Goal: Communication & Community: Answer question/provide support

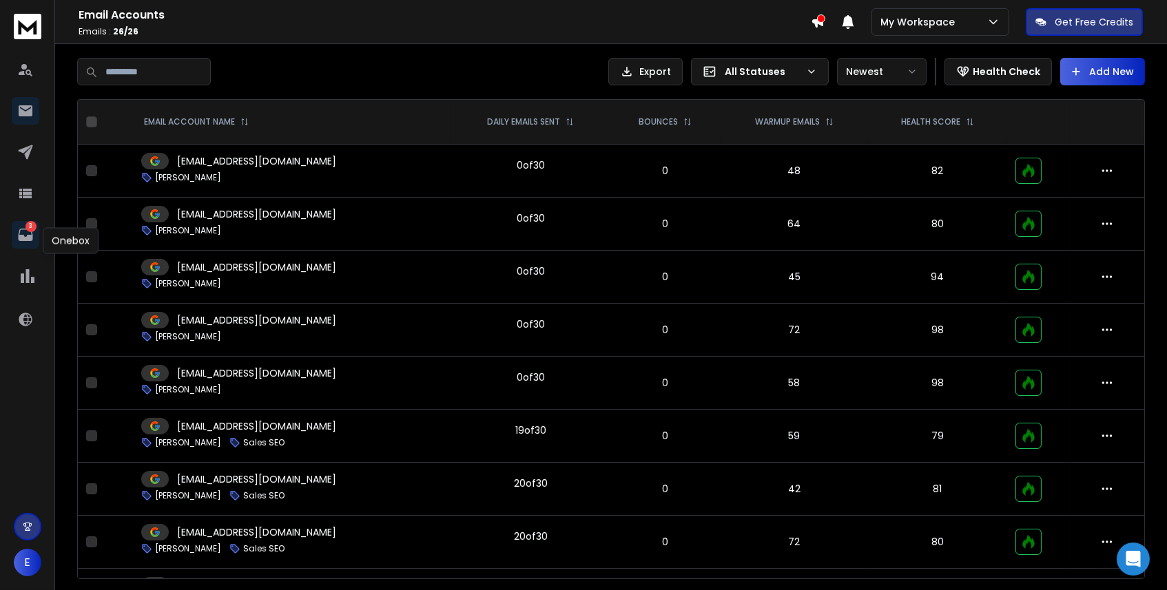
drag, startPoint x: 0, startPoint y: 0, endPoint x: 28, endPoint y: 240, distance: 242.1
click at [28, 240] on icon at bounding box center [25, 235] width 17 height 17
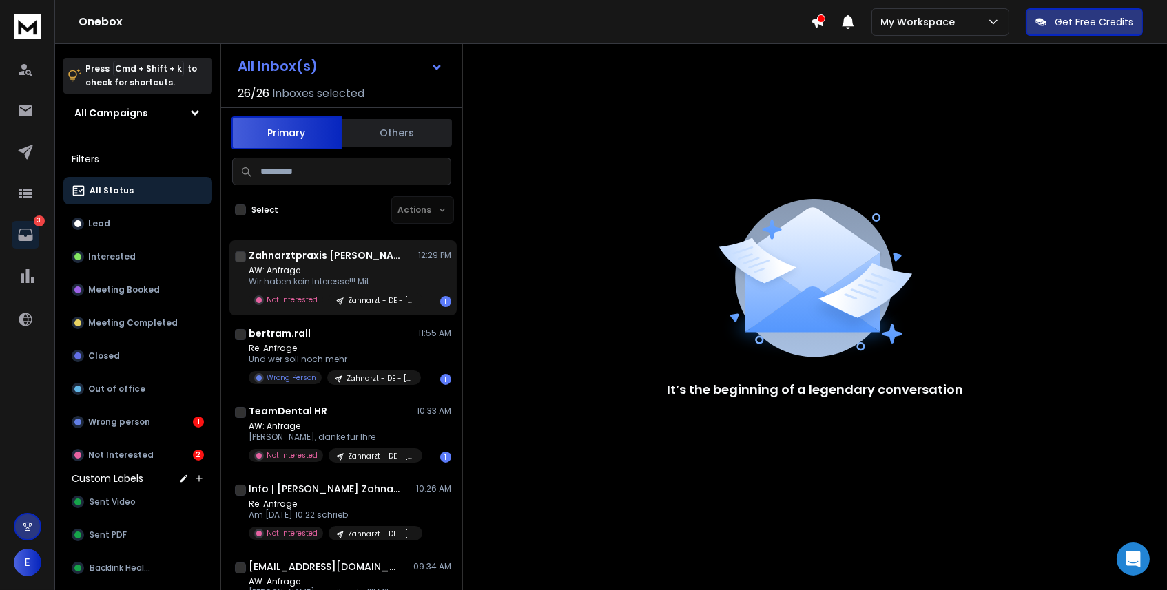
click at [382, 267] on p "AW: Anfrage" at bounding box center [331, 270] width 165 height 11
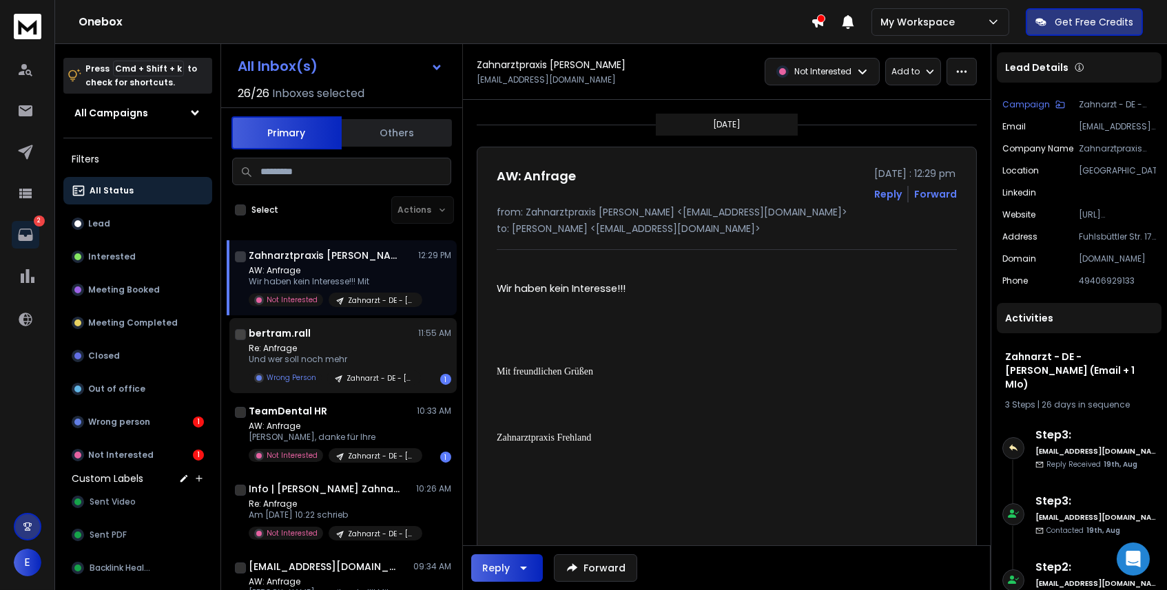
click at [378, 343] on p "Re: Anfrage" at bounding box center [331, 348] width 165 height 11
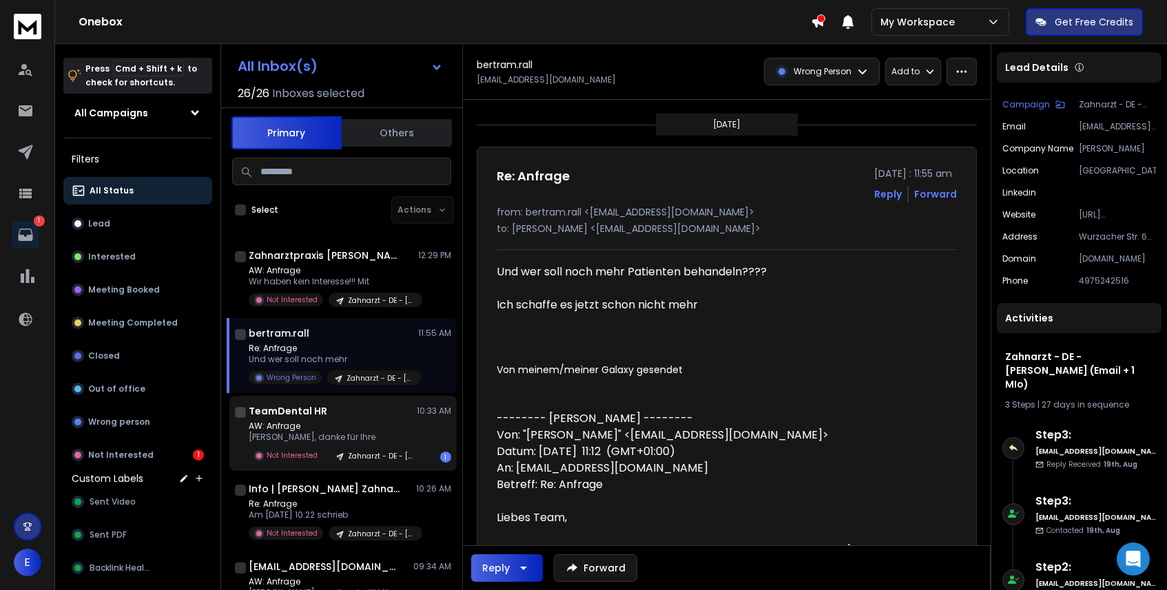
click at [389, 421] on p "AW: Anfrage" at bounding box center [331, 426] width 165 height 11
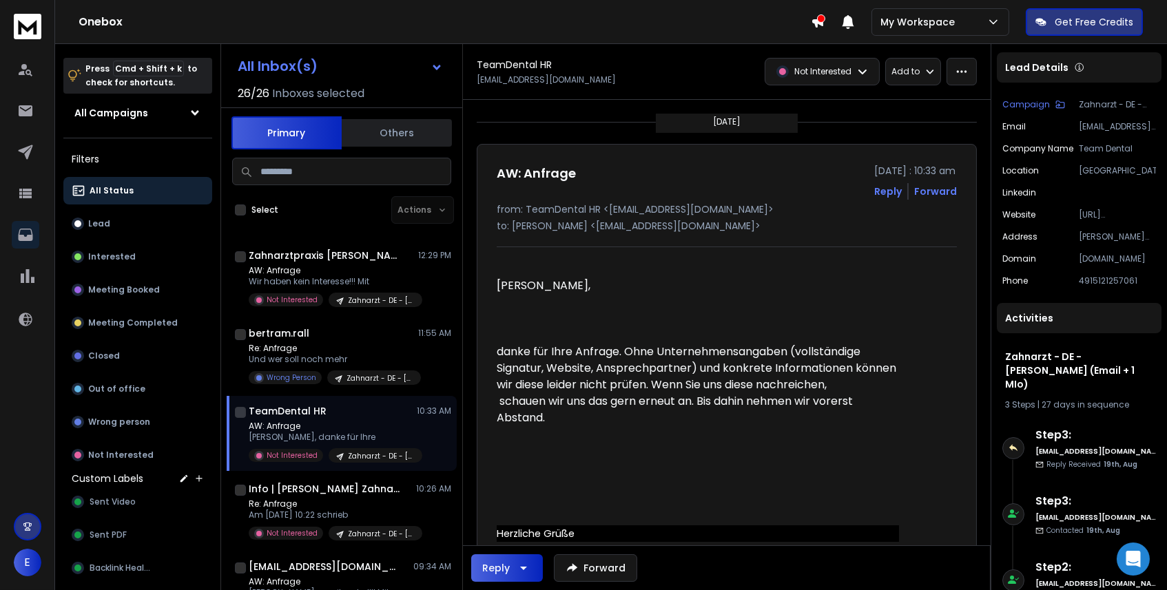
scroll to position [6, 0]
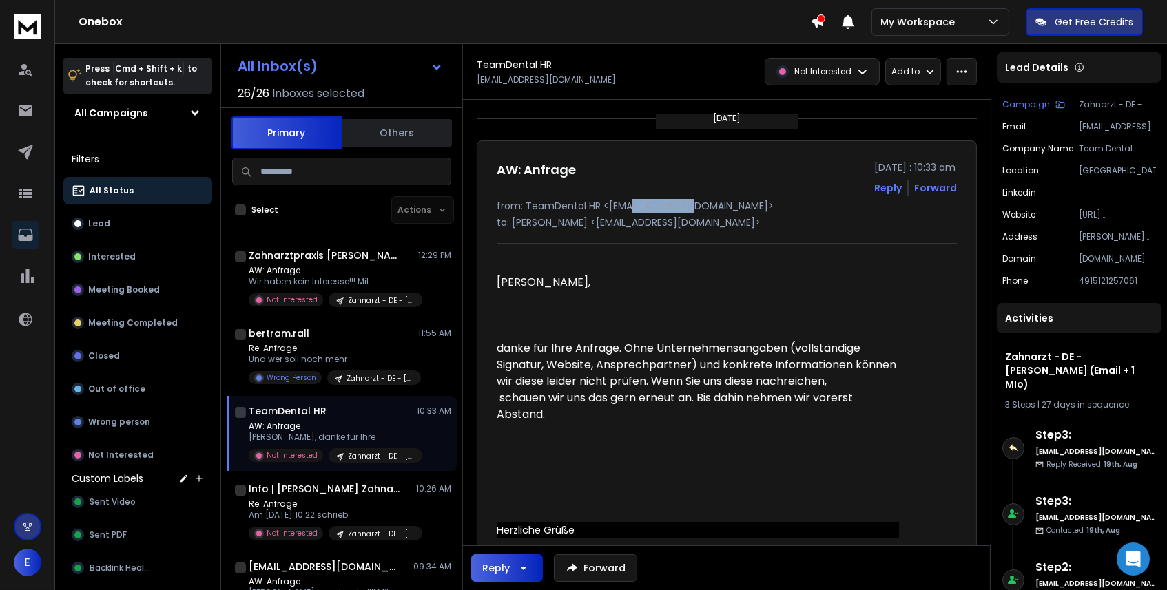
drag, startPoint x: 630, startPoint y: 205, endPoint x: 699, endPoint y: 204, distance: 68.9
click at [699, 204] on p "from: TeamDental HR <[EMAIL_ADDRESS][DOMAIN_NAME]>" at bounding box center [727, 206] width 460 height 14
click at [1117, 212] on p "[URL][DOMAIN_NAME]" at bounding box center [1117, 214] width 77 height 11
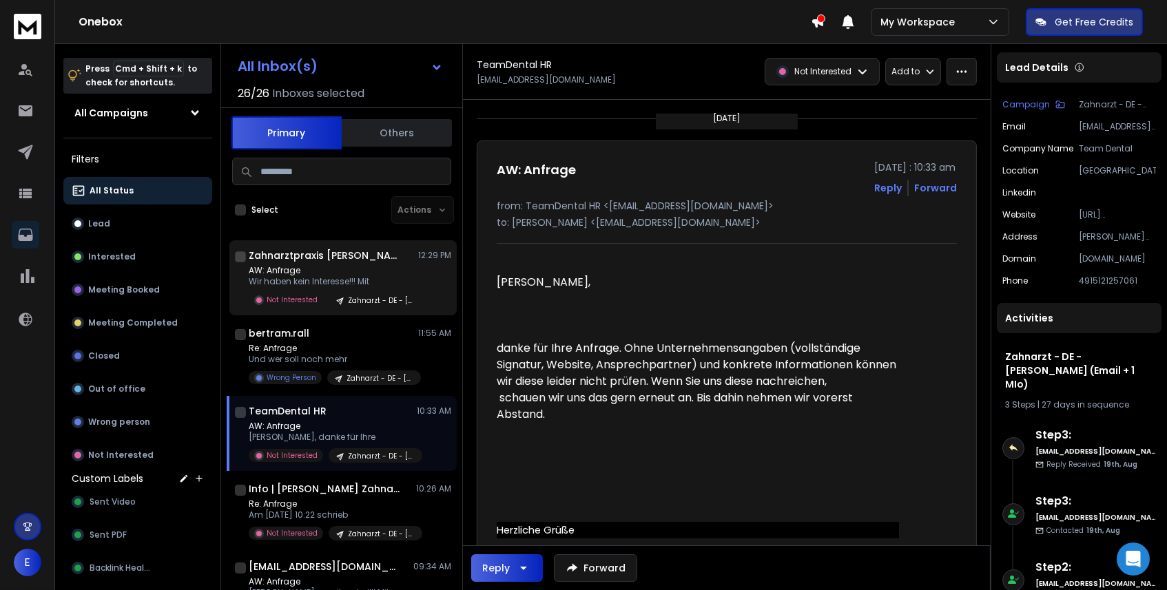
click at [337, 265] on p "AW: Anfrage" at bounding box center [331, 270] width 165 height 11
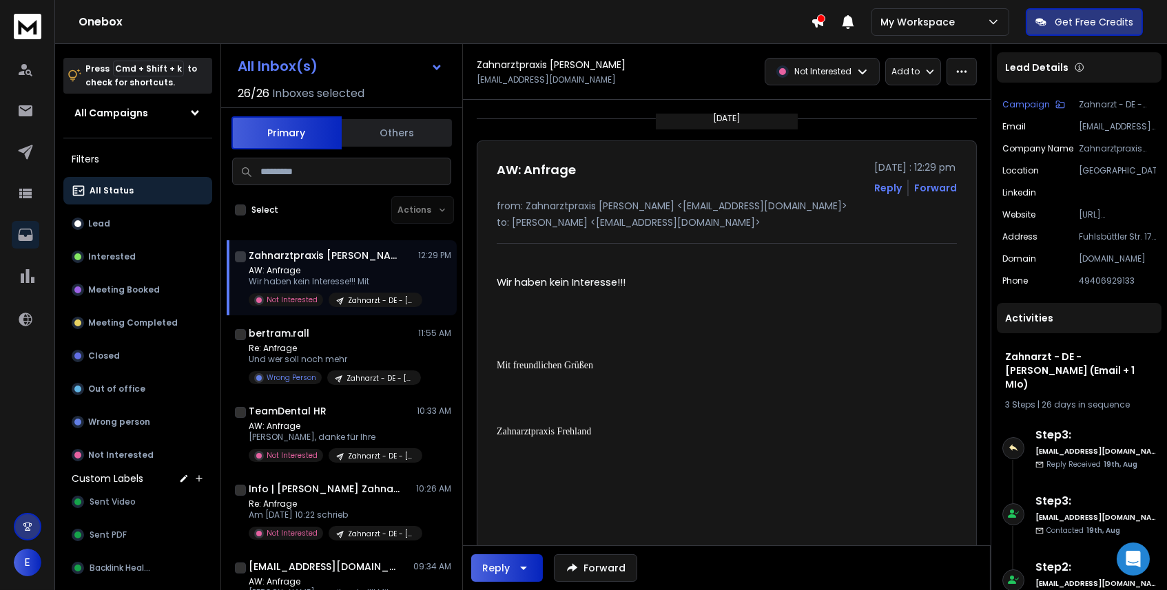
scroll to position [0, 0]
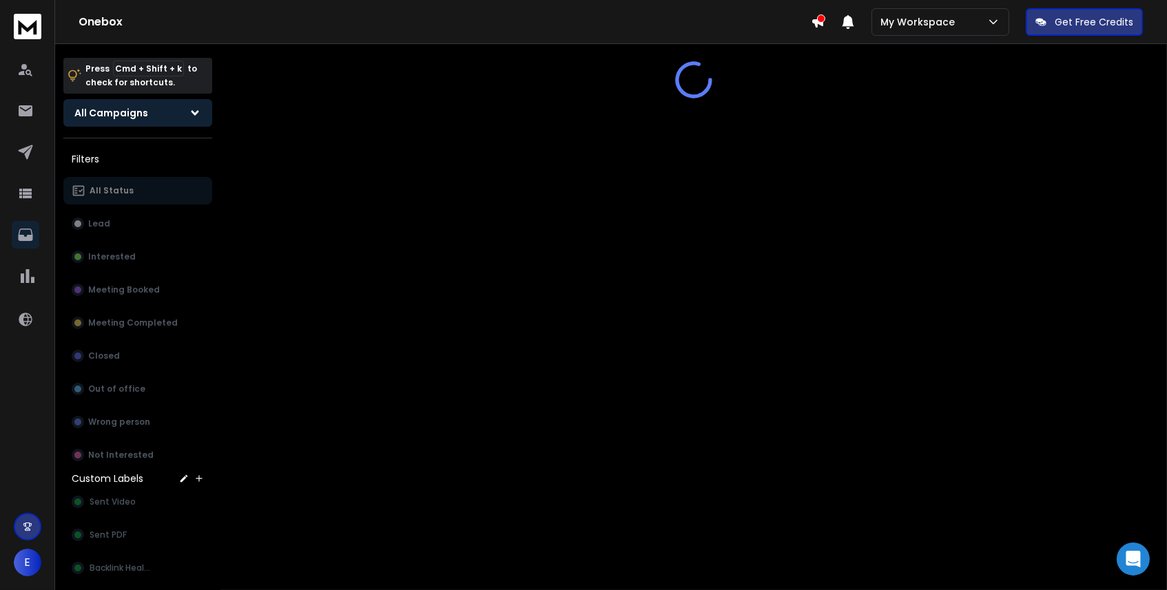
click at [196, 118] on icon at bounding box center [195, 113] width 12 height 12
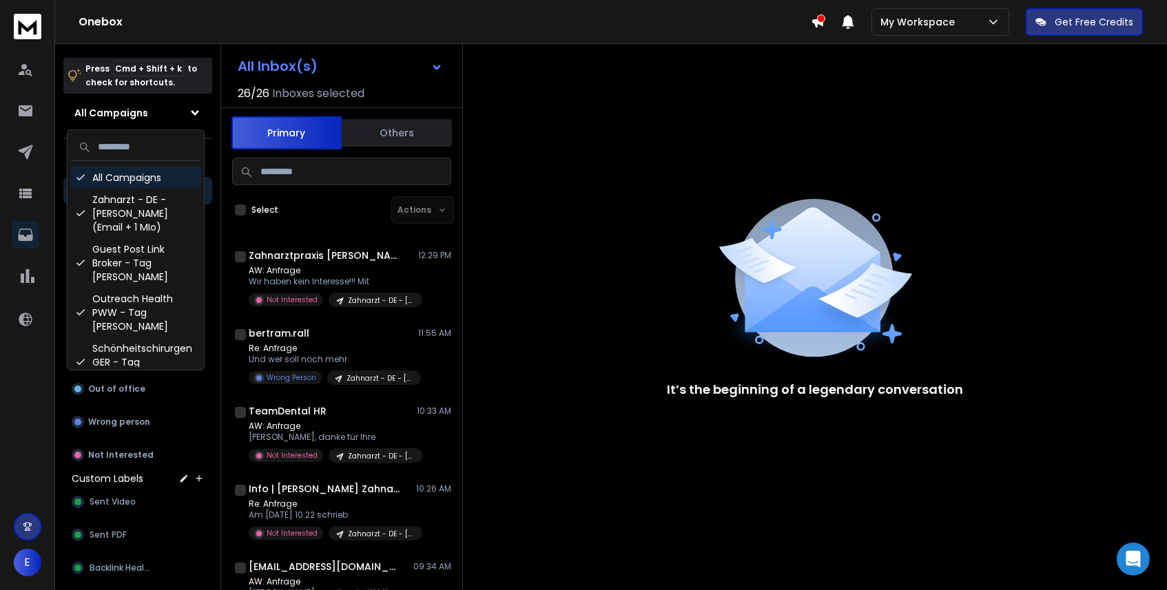
click at [165, 176] on div "All Campaigns" at bounding box center [135, 178] width 131 height 22
click at [149, 210] on div "Zahnarzt - DE - [PERSON_NAME] (Email + 1 MIo)" at bounding box center [135, 214] width 131 height 50
click at [212, 143] on div "Press Cmd + Shift + k to check for shortcuts. 1 Campaigns 1 Campaigns Filters F…" at bounding box center [137, 339] width 165 height 590
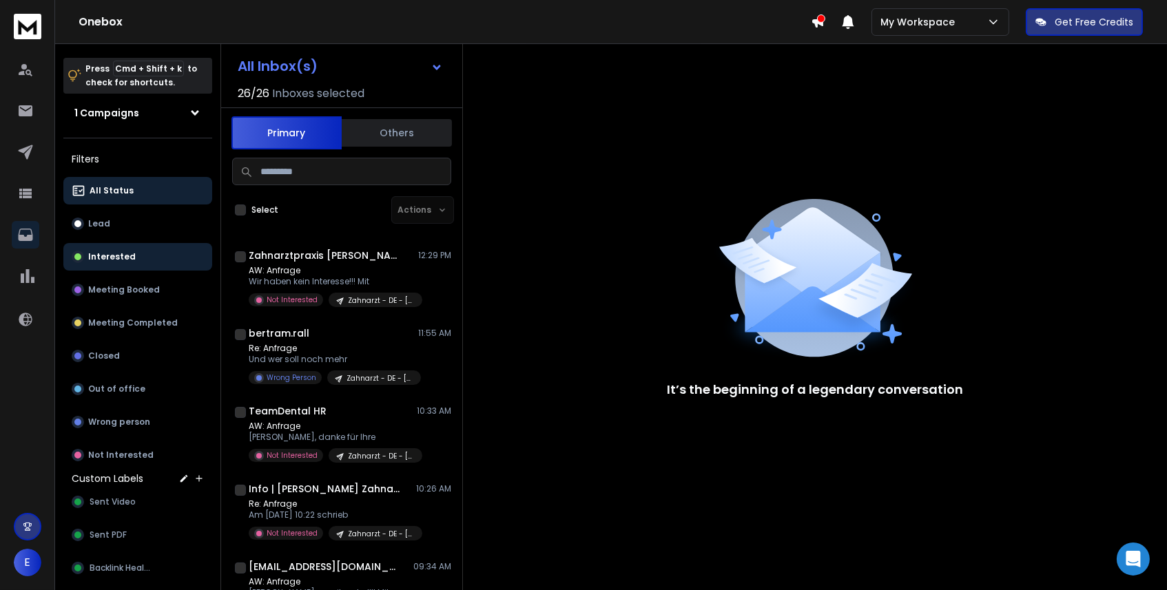
click at [143, 249] on button "Interested" at bounding box center [137, 257] width 149 height 28
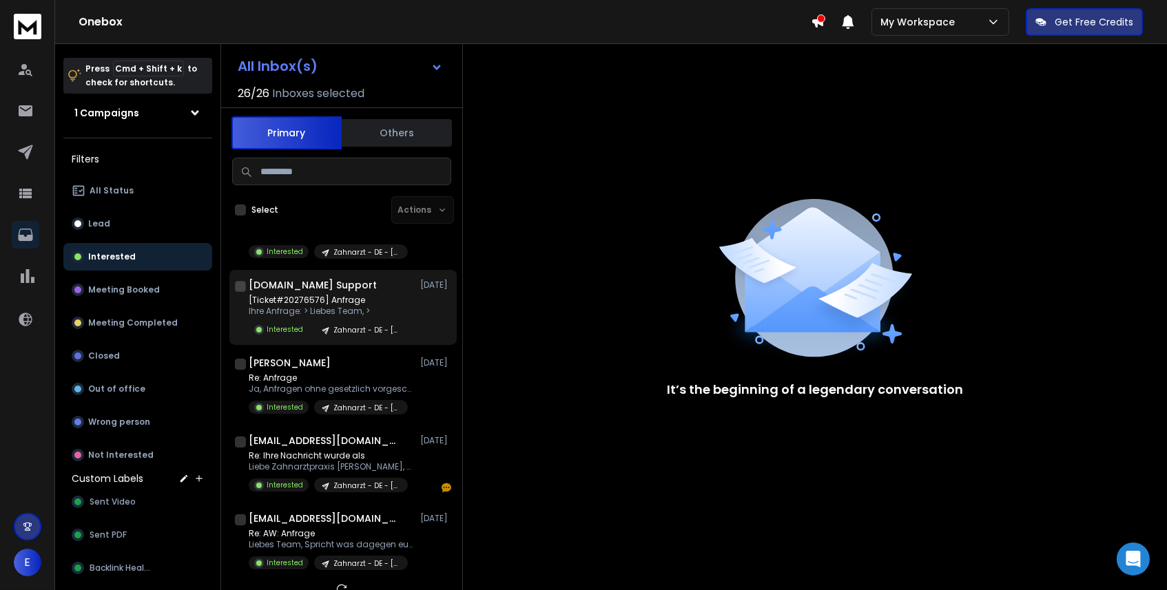
scroll to position [424, 0]
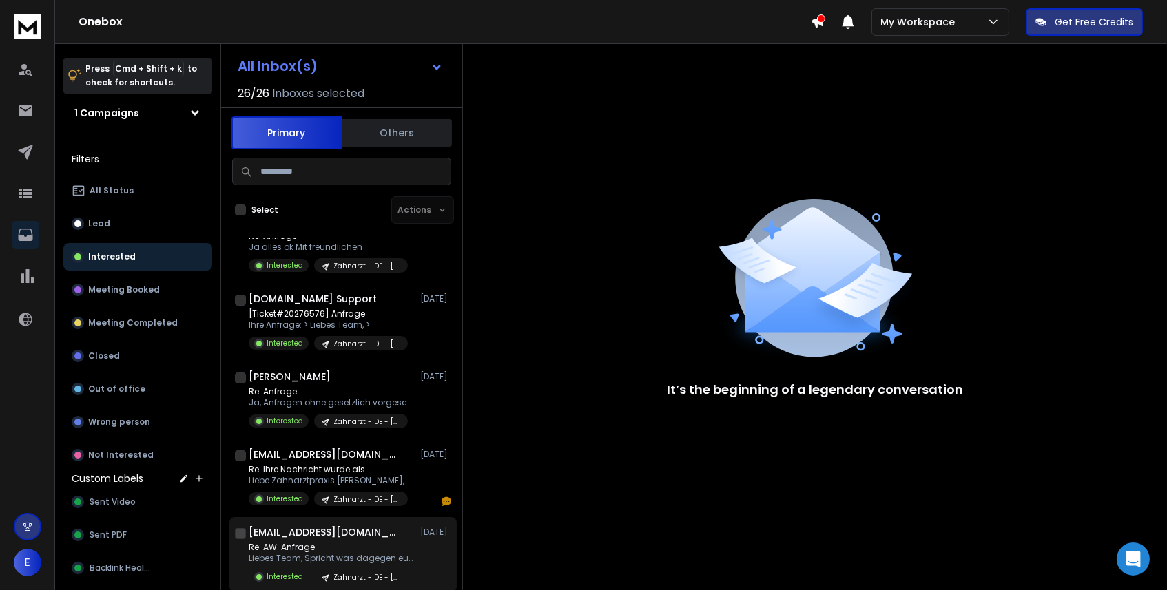
click at [371, 553] on p "Liebes Team, Spricht was dagegen euch" at bounding box center [331, 558] width 165 height 11
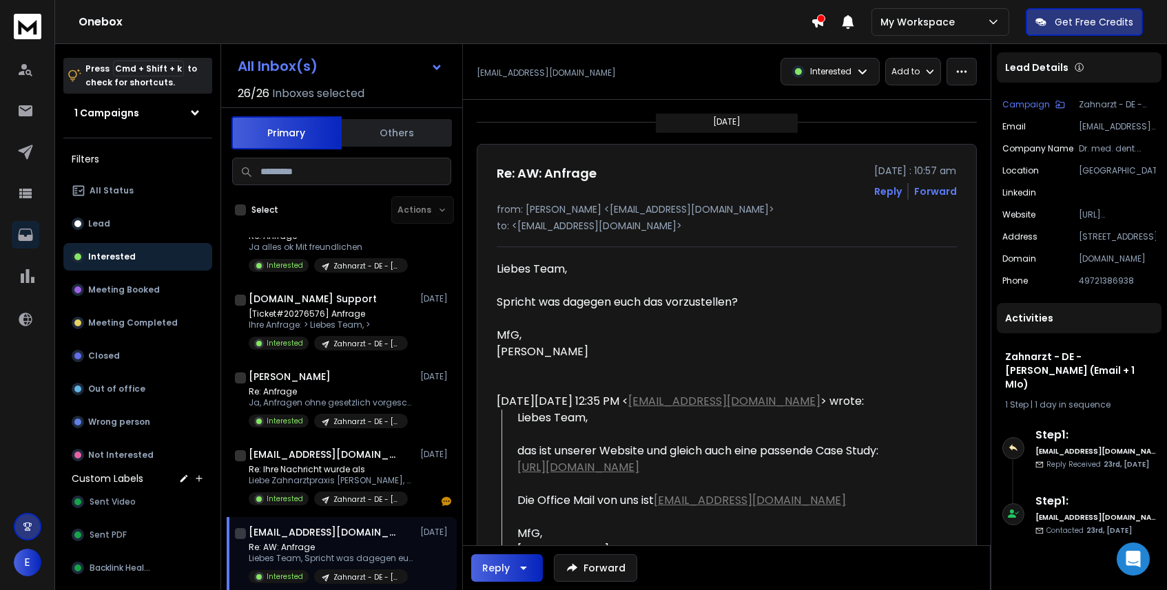
scroll to position [6, 0]
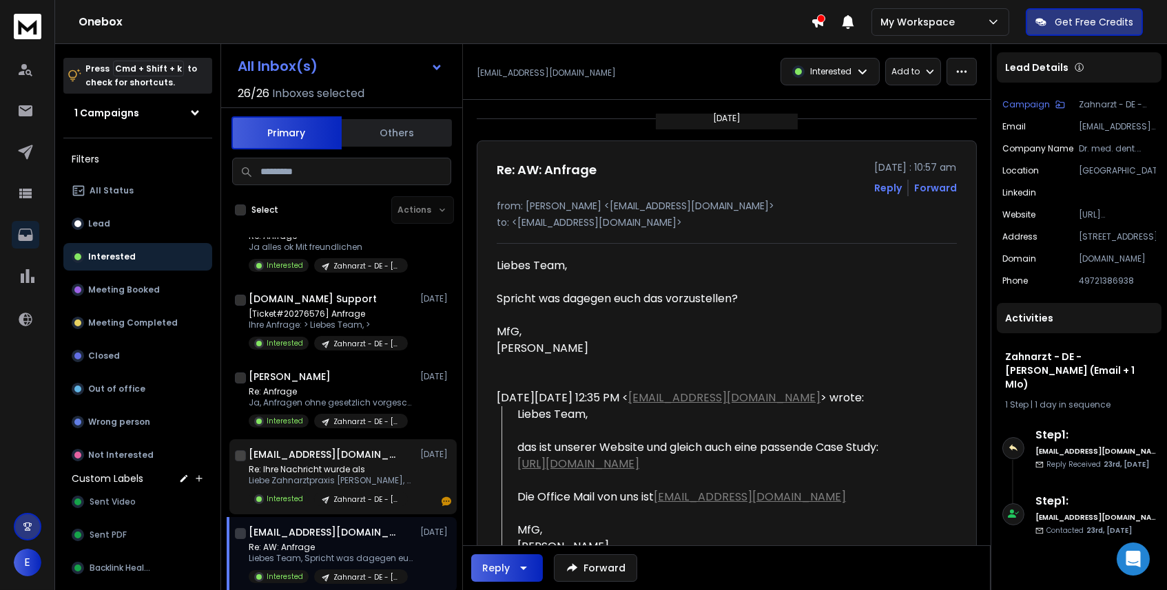
click at [396, 442] on div "info@zahnarztpraxis-kehler.de 25 Jul Re: Ihre Nachricht wurde als Liebe Zahnarz…" at bounding box center [342, 476] width 227 height 75
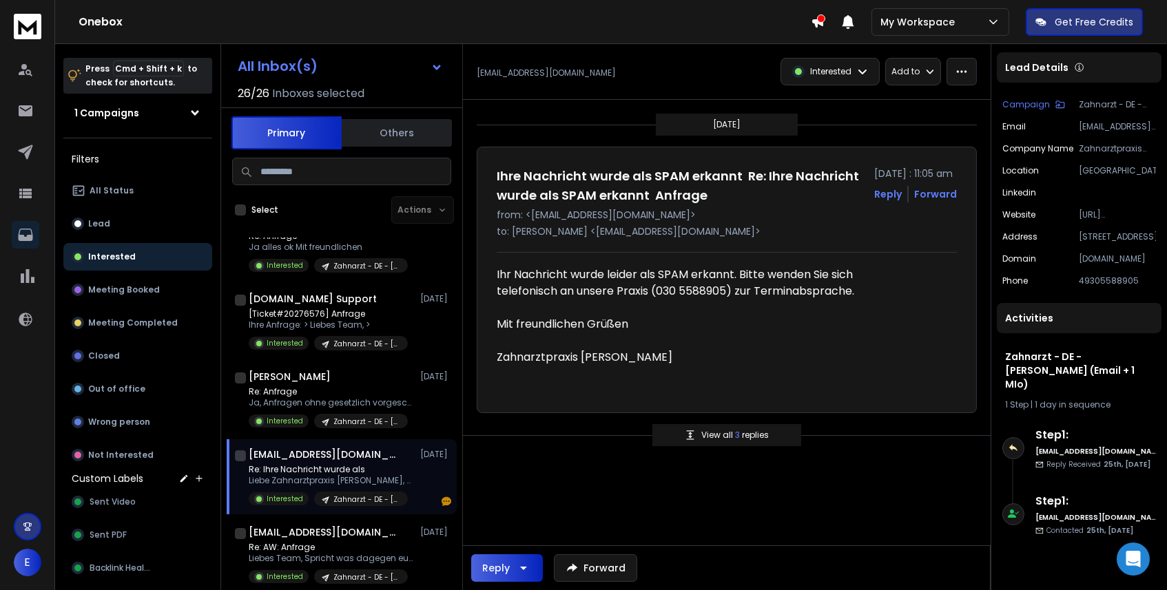
click at [842, 81] on div "Interested" at bounding box center [830, 72] width 98 height 26
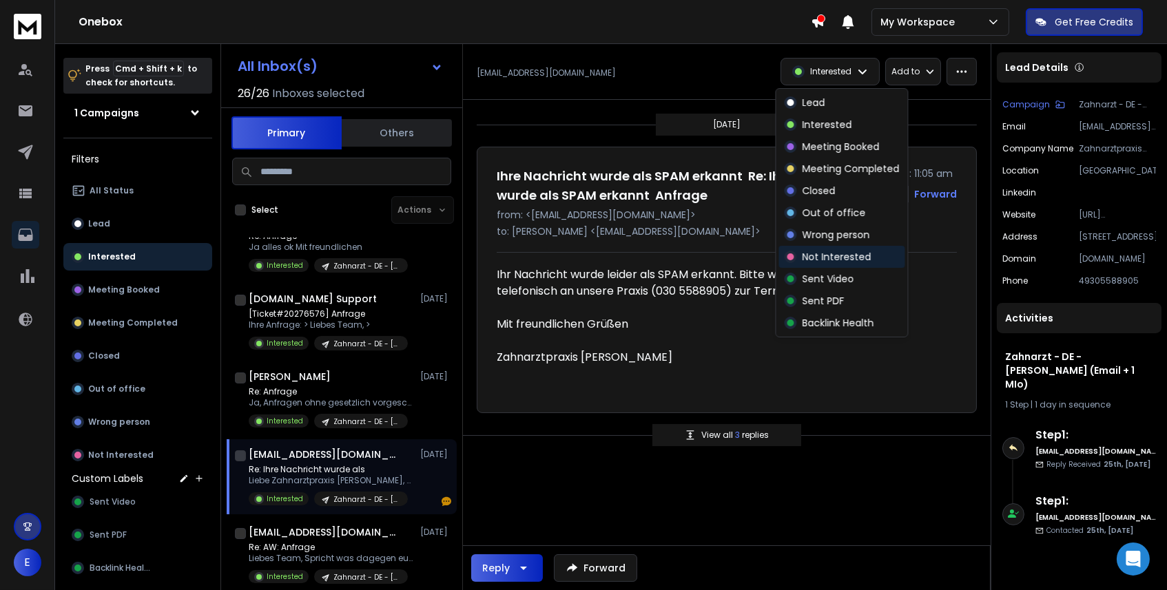
click at [840, 262] on p "Not Interested" at bounding box center [836, 257] width 69 height 14
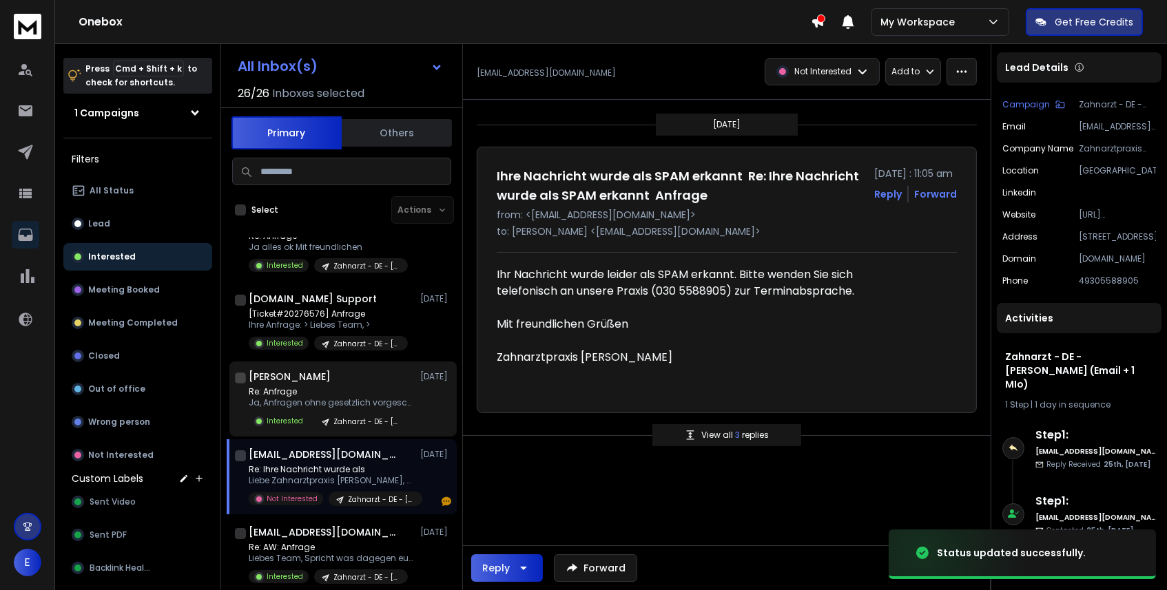
click at [382, 375] on div "Benedikt van Almsick 28 Jul" at bounding box center [350, 377] width 203 height 14
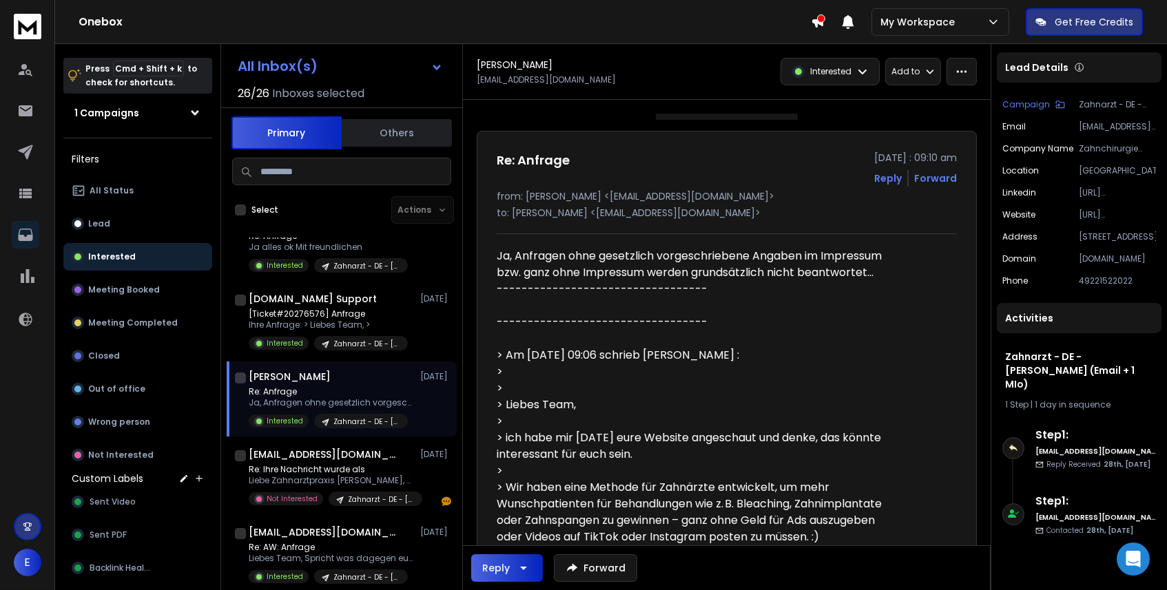
scroll to position [113, 0]
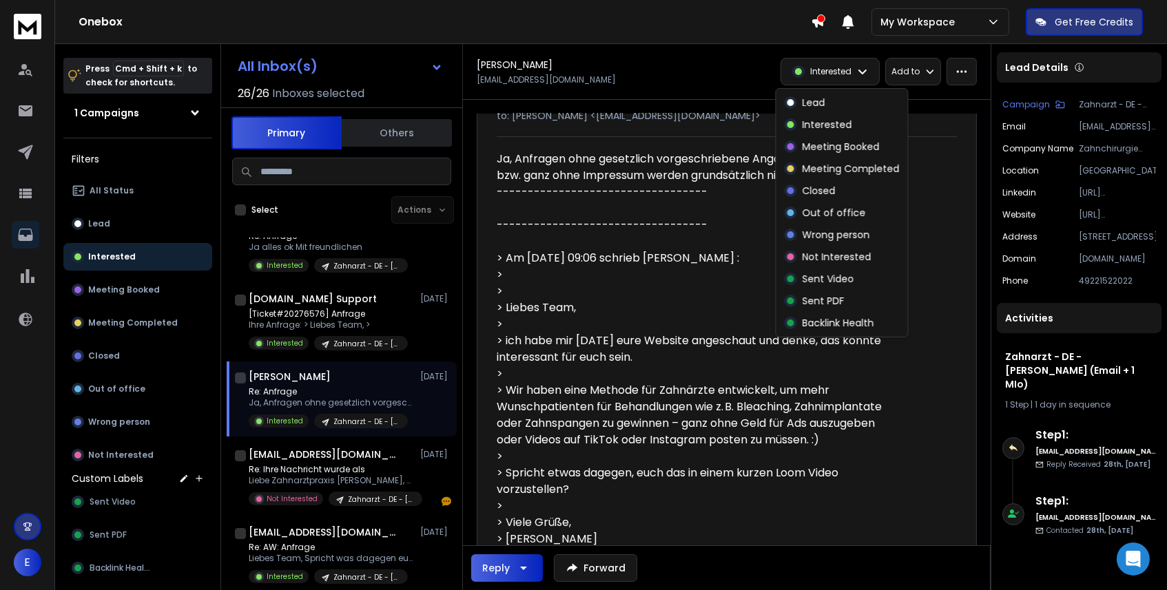
click at [802, 70] on div "Interested" at bounding box center [830, 72] width 98 height 26
click at [820, 260] on p "Not Interested" at bounding box center [836, 257] width 69 height 14
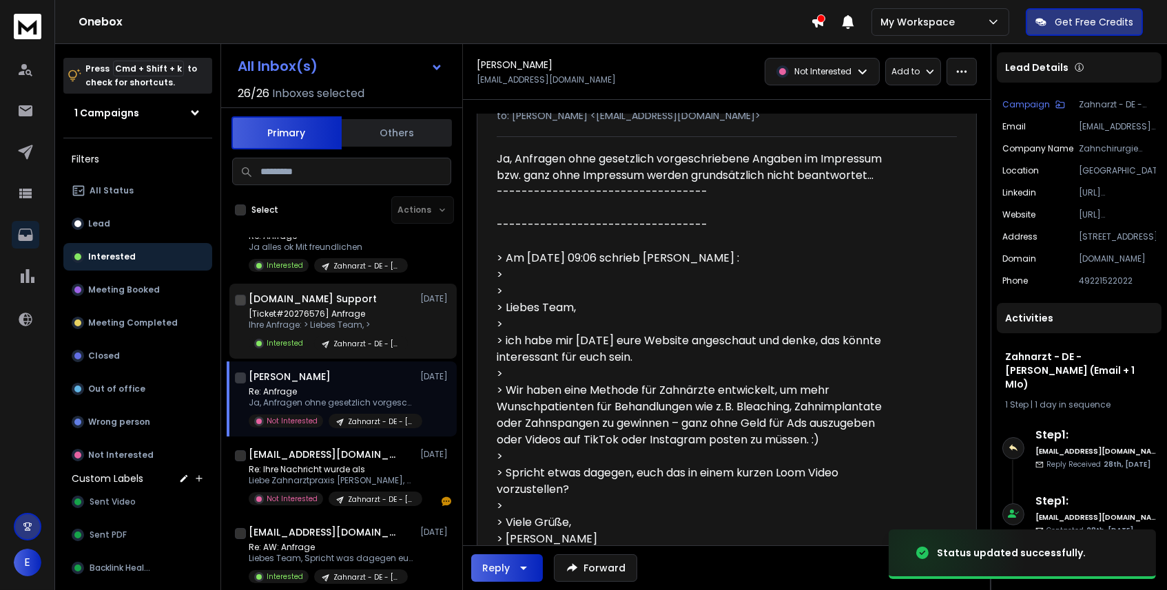
click at [391, 296] on div "jweiland.net Support 31 Jul" at bounding box center [350, 299] width 203 height 14
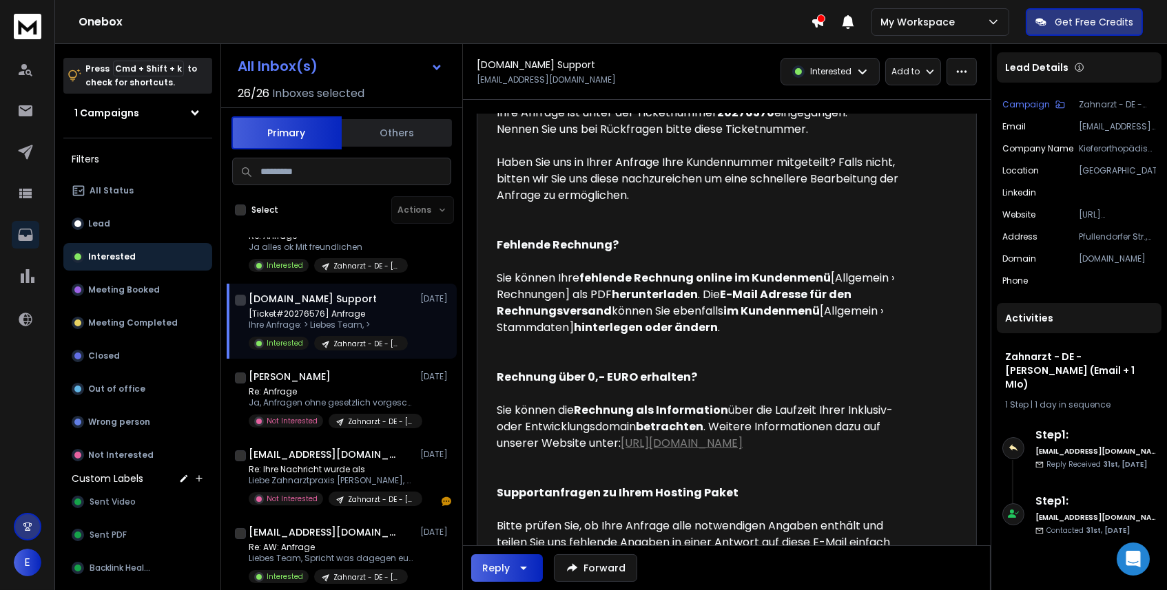
scroll to position [0, 0]
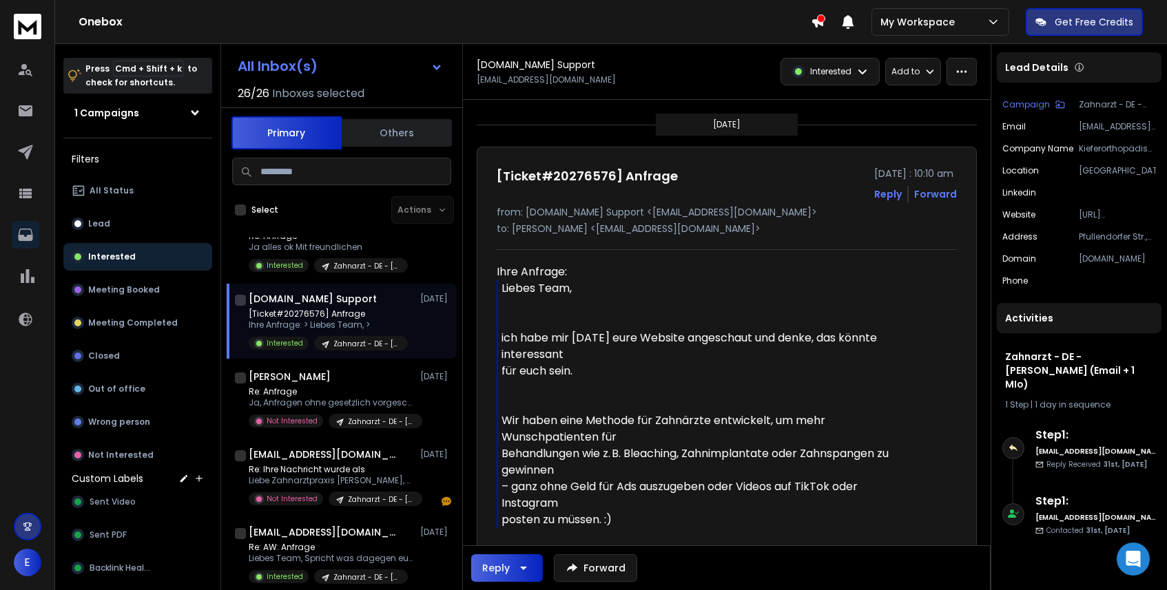
click at [857, 66] on icon at bounding box center [862, 71] width 11 height 11
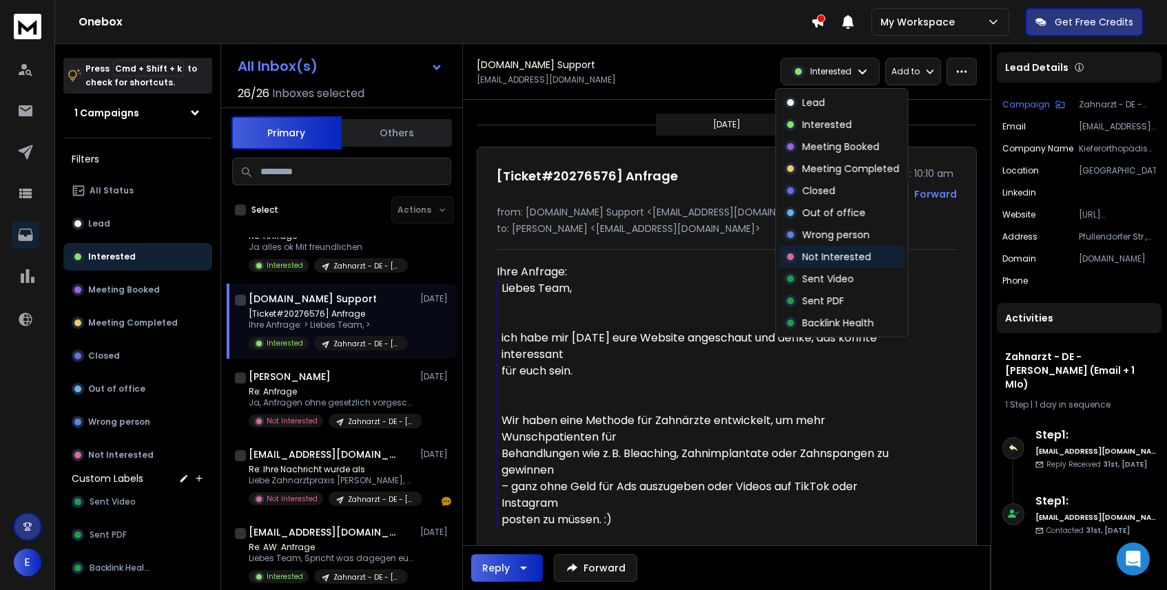
click at [840, 260] on p "Not Interested" at bounding box center [836, 257] width 69 height 14
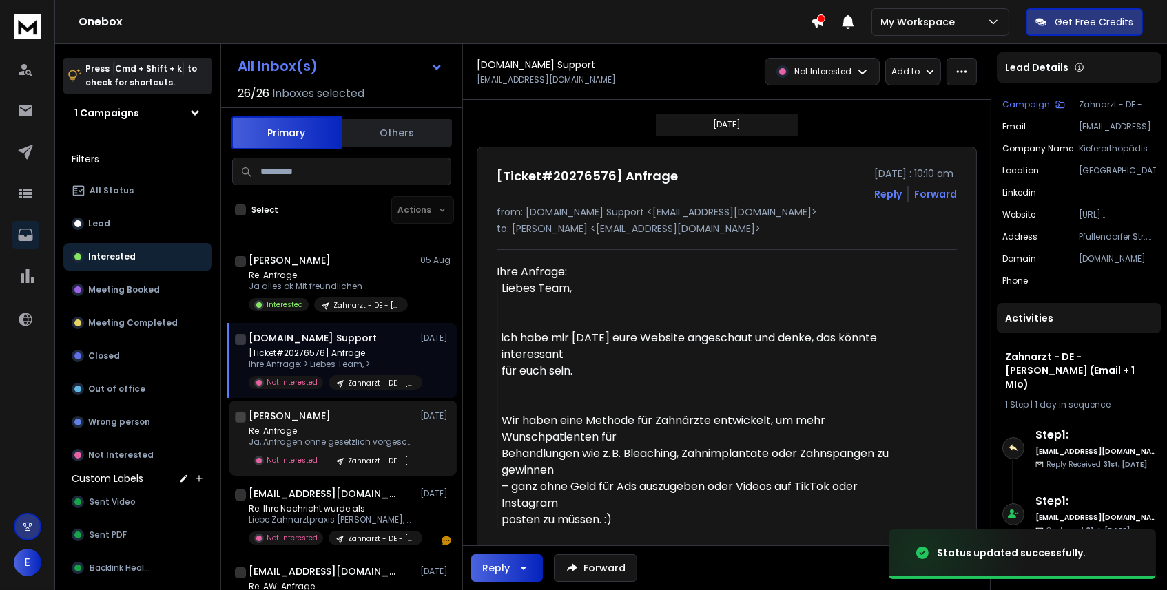
scroll to position [382, 0]
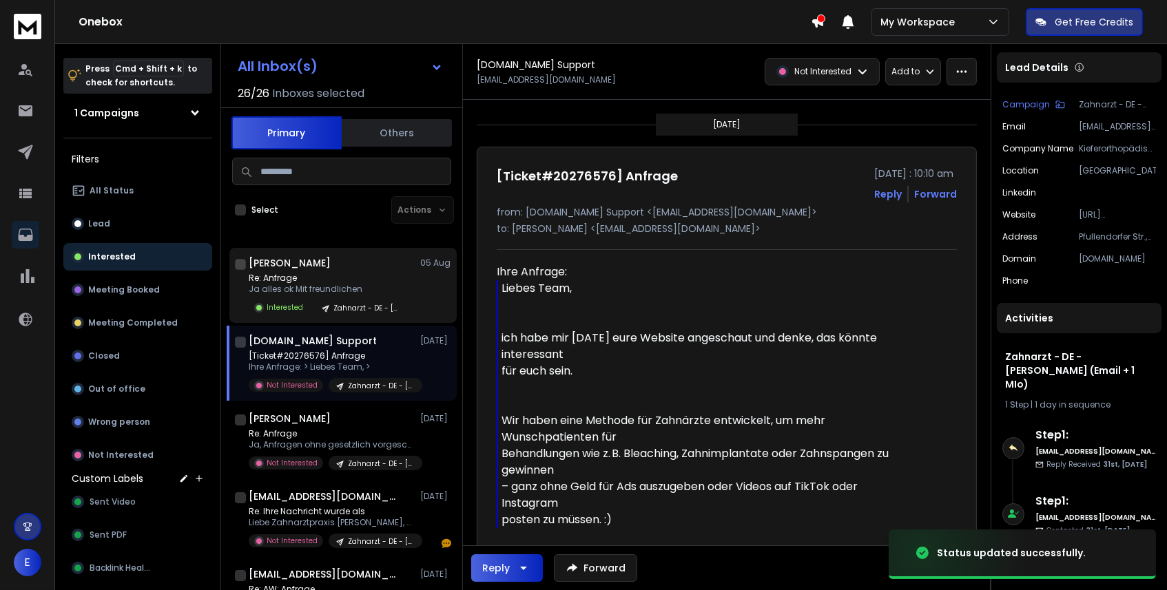
click at [404, 276] on p "Re: Anfrage" at bounding box center [328, 278] width 159 height 11
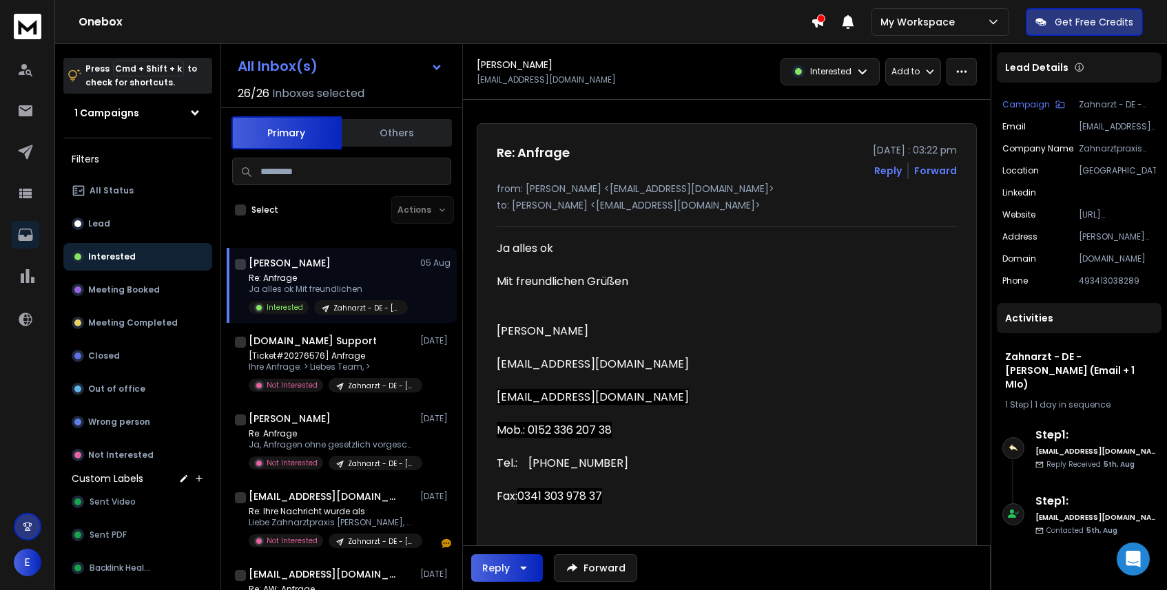
scroll to position [0, 0]
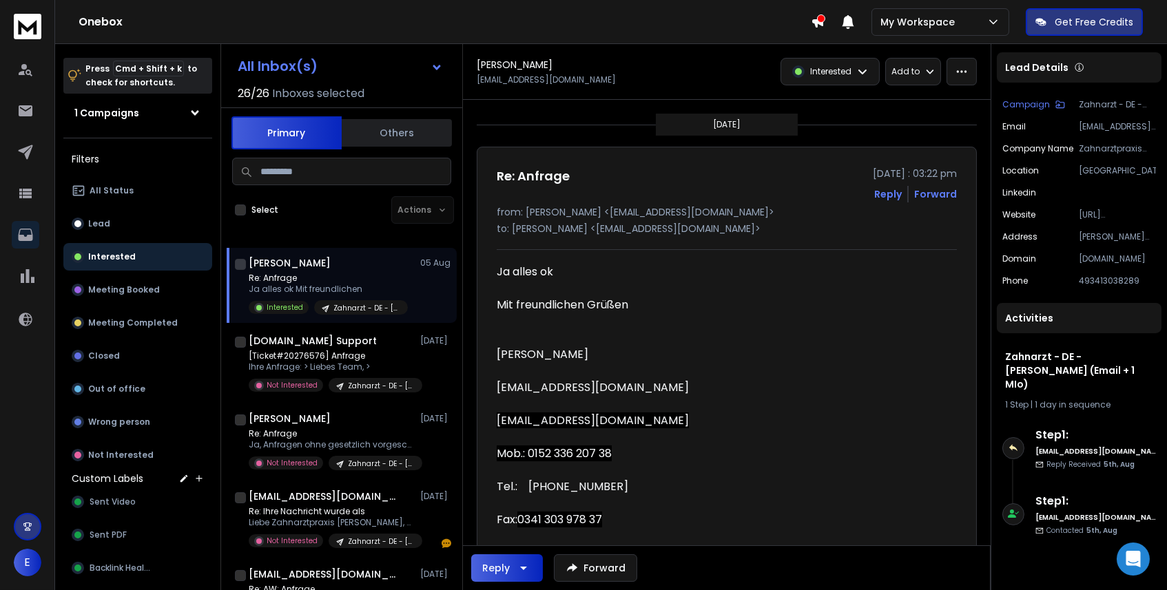
click at [1110, 214] on p "https://www.zahnarzt-karli1.de/" at bounding box center [1117, 214] width 77 height 11
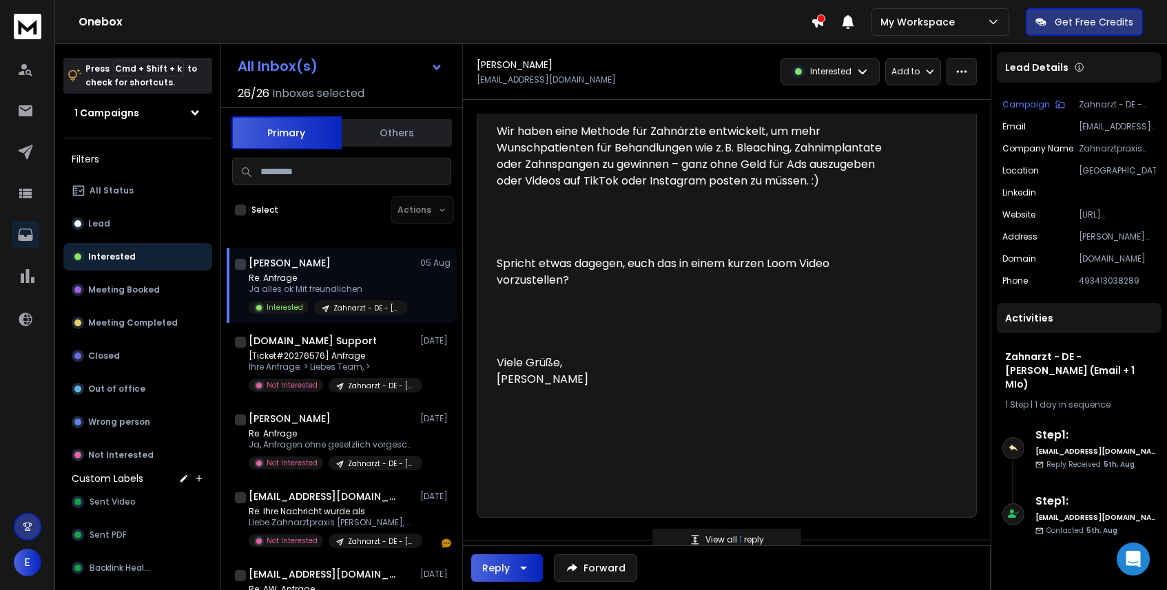
scroll to position [260, 0]
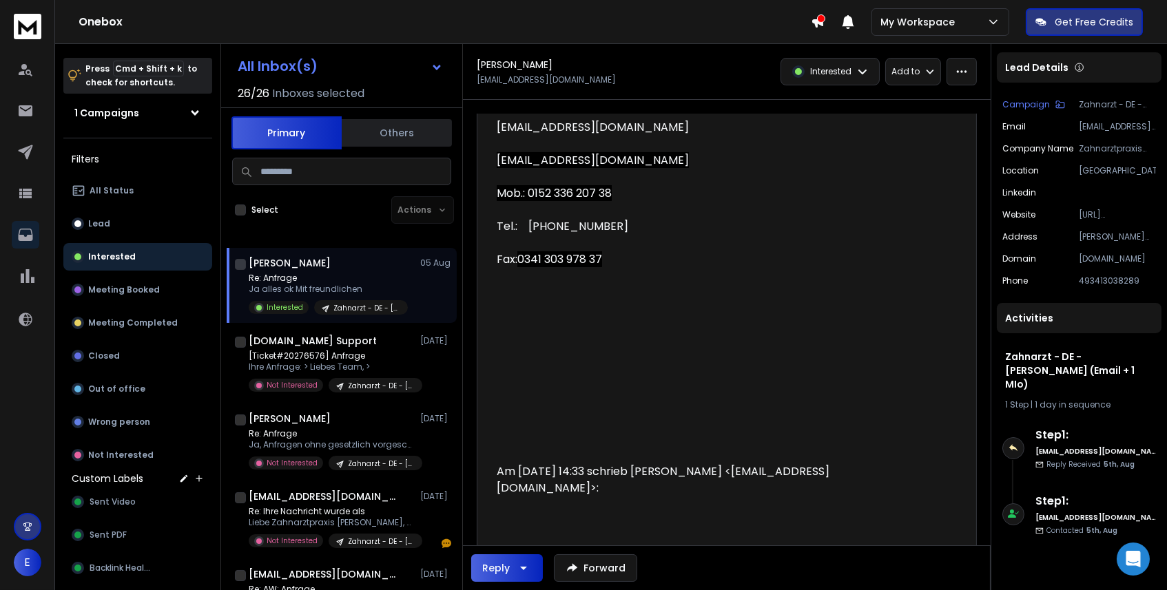
click at [506, 566] on div "Reply" at bounding box center [496, 568] width 28 height 14
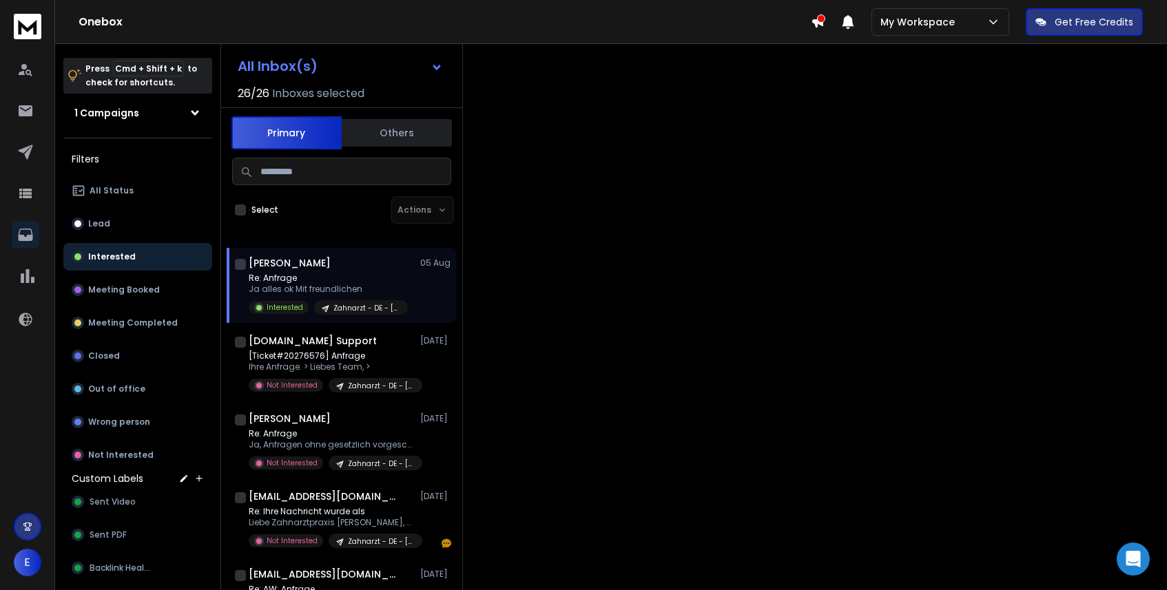
scroll to position [0, 0]
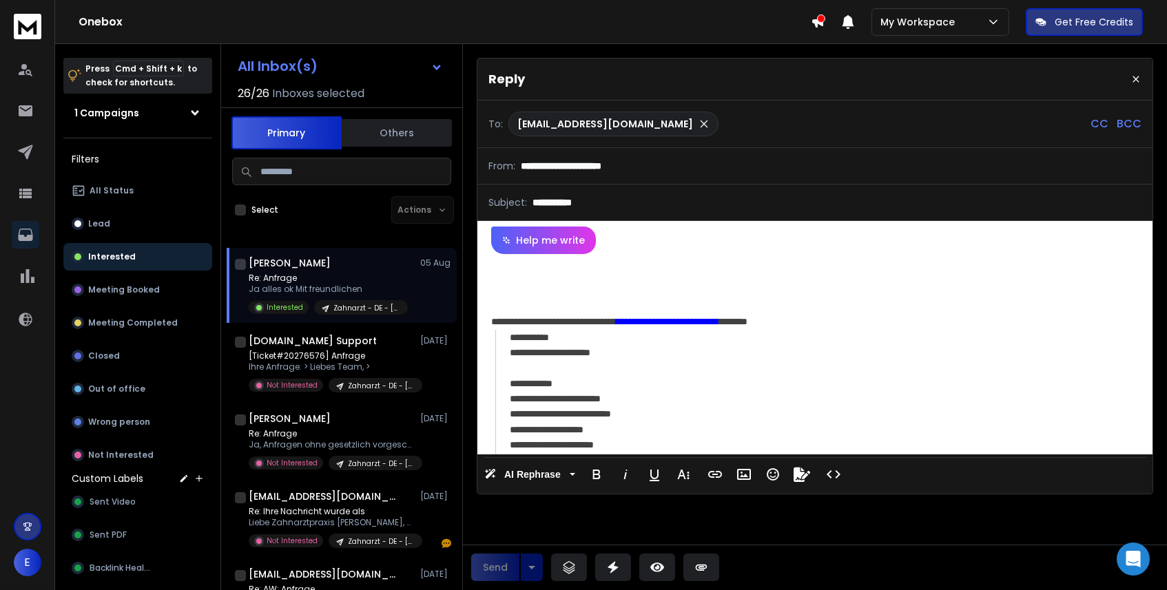
click at [639, 278] on div at bounding box center [815, 275] width 648 height 15
drag, startPoint x: 546, startPoint y: 380, endPoint x: 507, endPoint y: 379, distance: 38.6
click at [510, 379] on div "**********" at bounding box center [817, 383] width 614 height 15
copy div "**********"
click at [527, 273] on div "*****" at bounding box center [806, 275] width 631 height 15
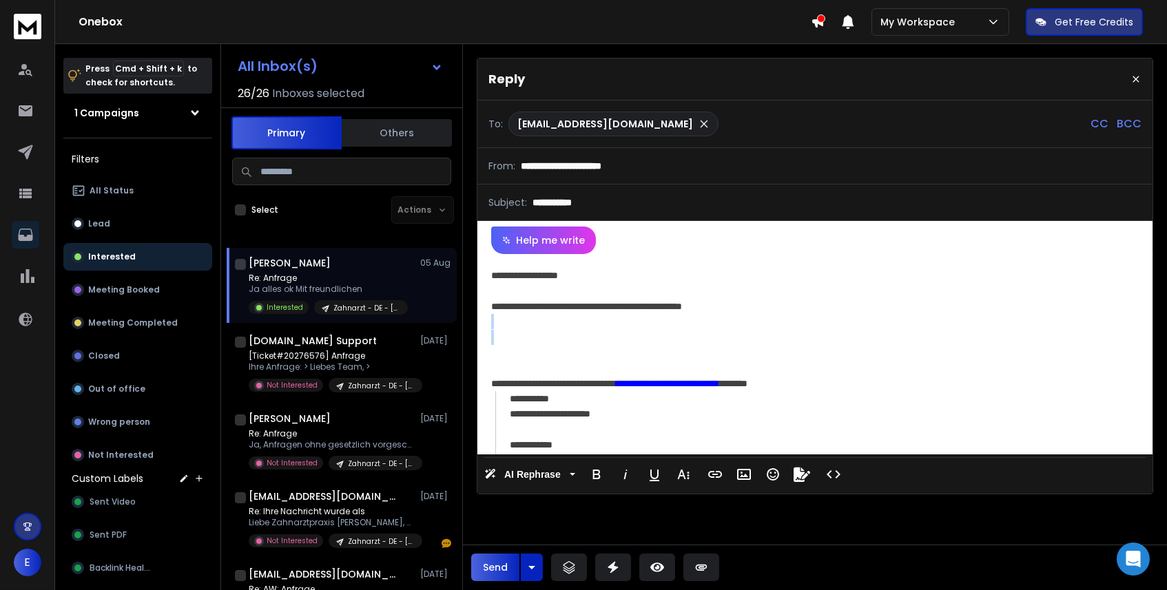
click at [1156, 0] on div "Onebox My Workspace Get Free Credits" at bounding box center [583, 22] width 1167 height 44
click at [791, 311] on div "**********" at bounding box center [806, 306] width 631 height 77
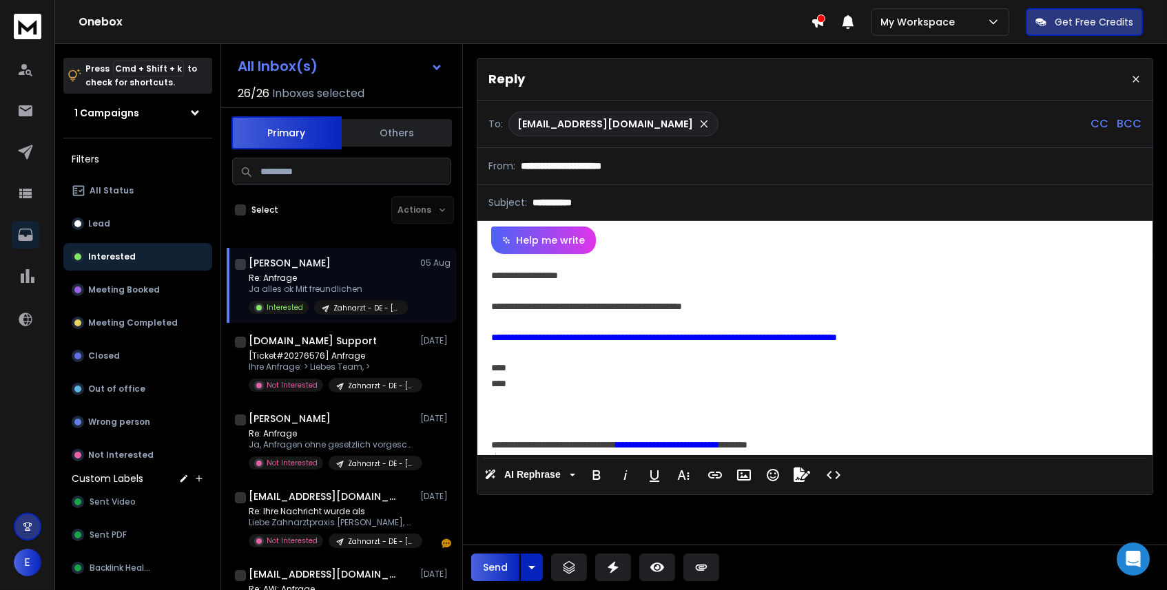
click at [623, 302] on div "**********" at bounding box center [806, 337] width 631 height 138
click at [706, 309] on div "**********" at bounding box center [806, 337] width 631 height 138
click at [487, 577] on button "Send" at bounding box center [495, 568] width 48 height 28
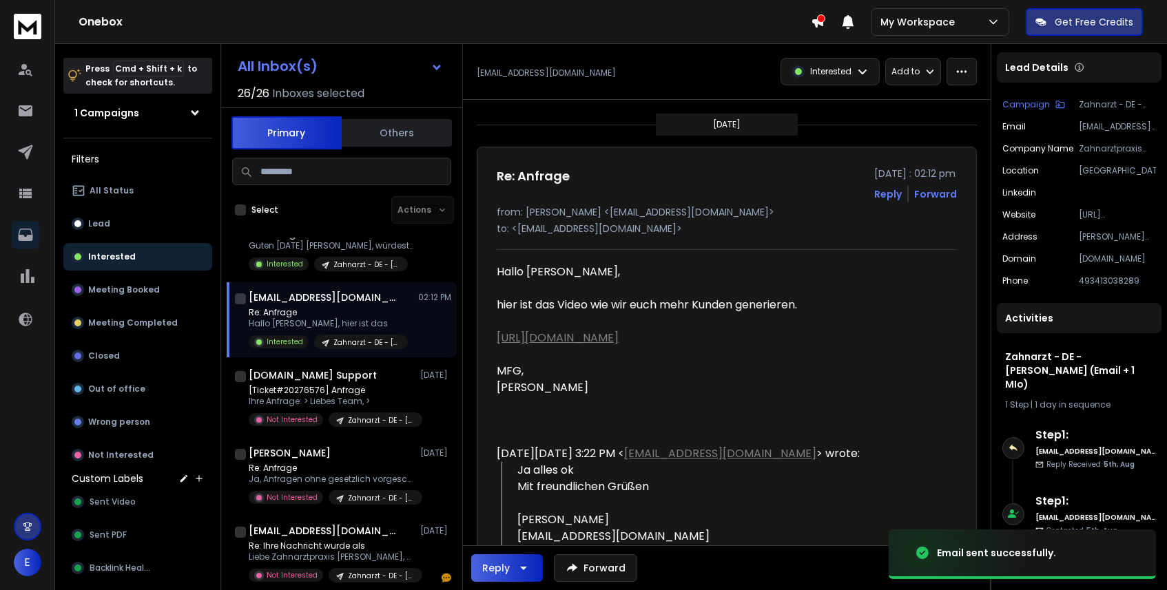
scroll to position [205, 0]
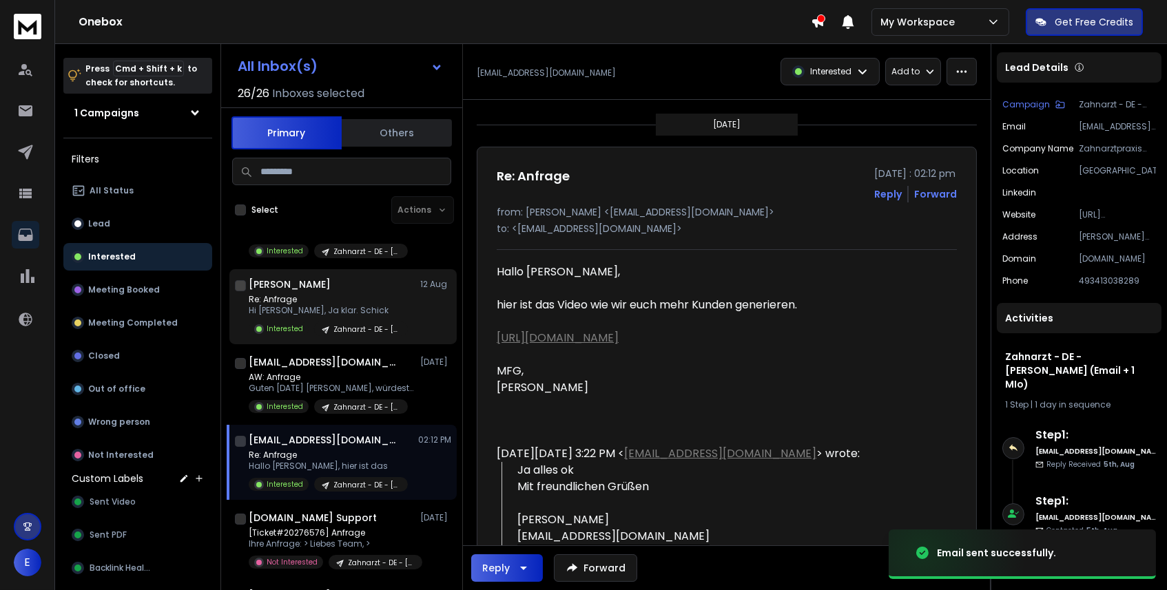
click at [380, 308] on p "Hi [PERSON_NAME], Ja klar. Schick" at bounding box center [328, 310] width 159 height 11
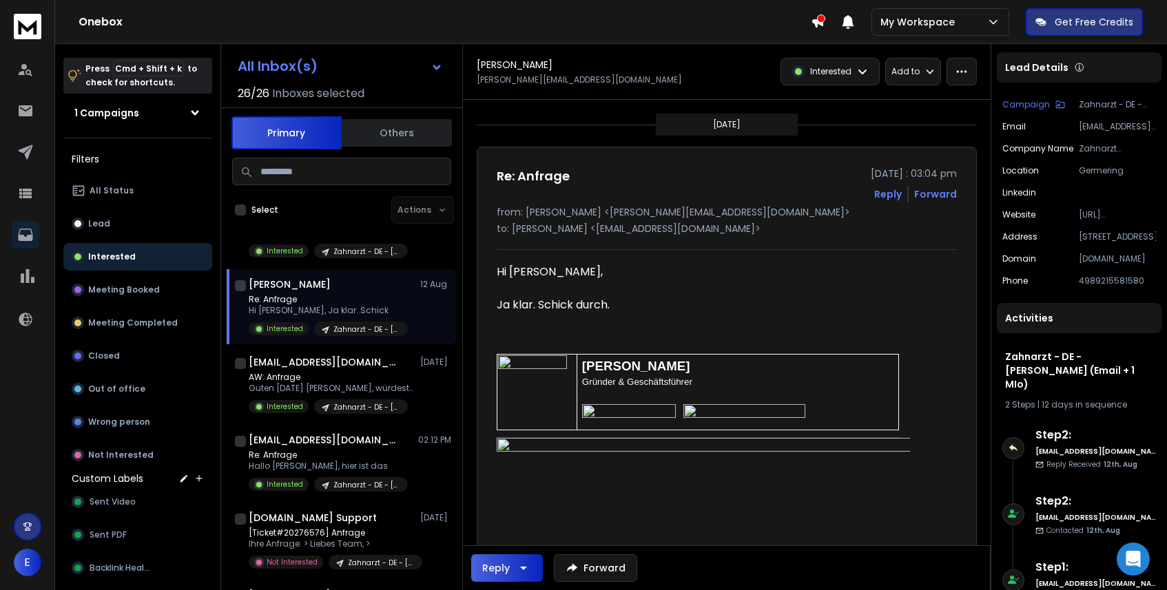
click at [1128, 215] on p "https://www.drbirner.de/" at bounding box center [1117, 214] width 77 height 11
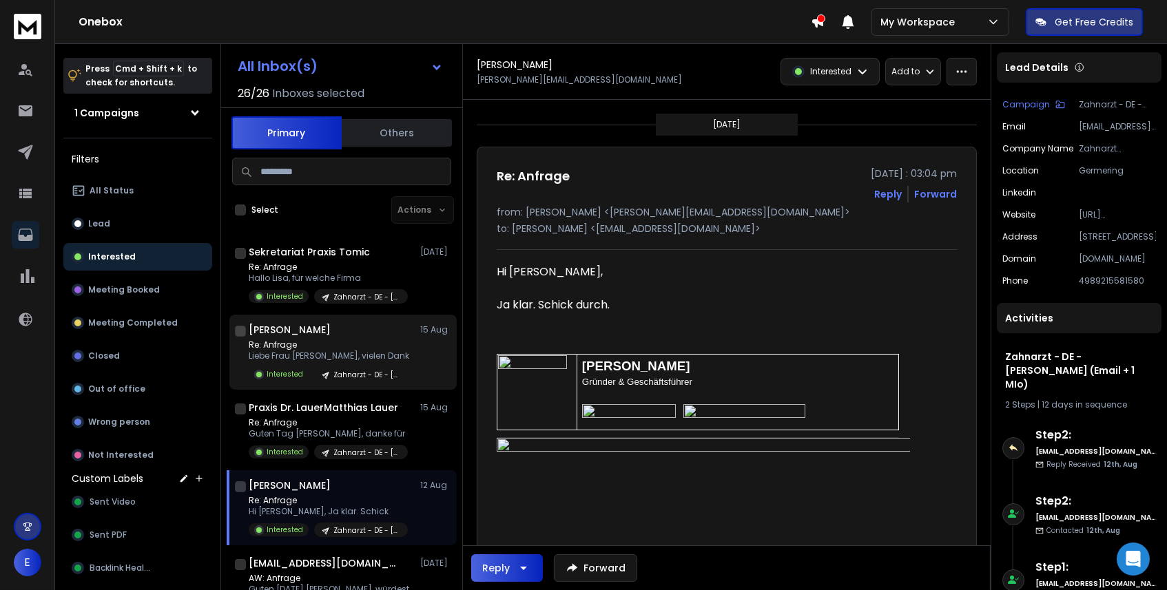
scroll to position [0, 0]
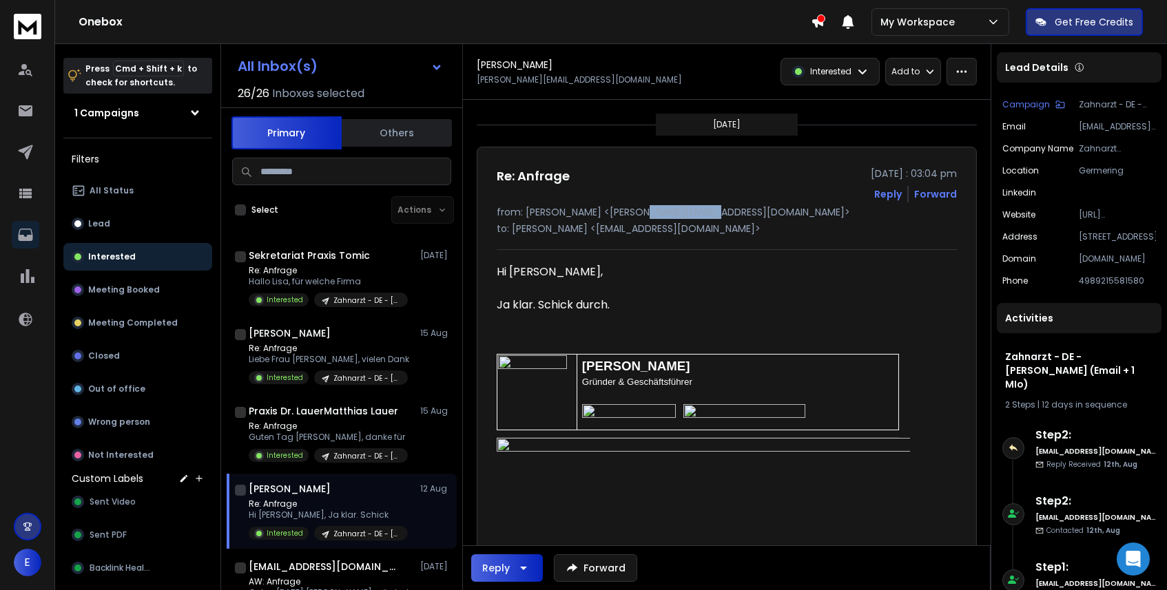
drag, startPoint x: 645, startPoint y: 213, endPoint x: 706, endPoint y: 212, distance: 60.6
click at [706, 212] on p "from: Bruno Spindler <bruno@wunderlabs.io>" at bounding box center [727, 212] width 460 height 14
copy p "wunderlabs.io"
click at [493, 567] on div "Reply" at bounding box center [496, 568] width 28 height 14
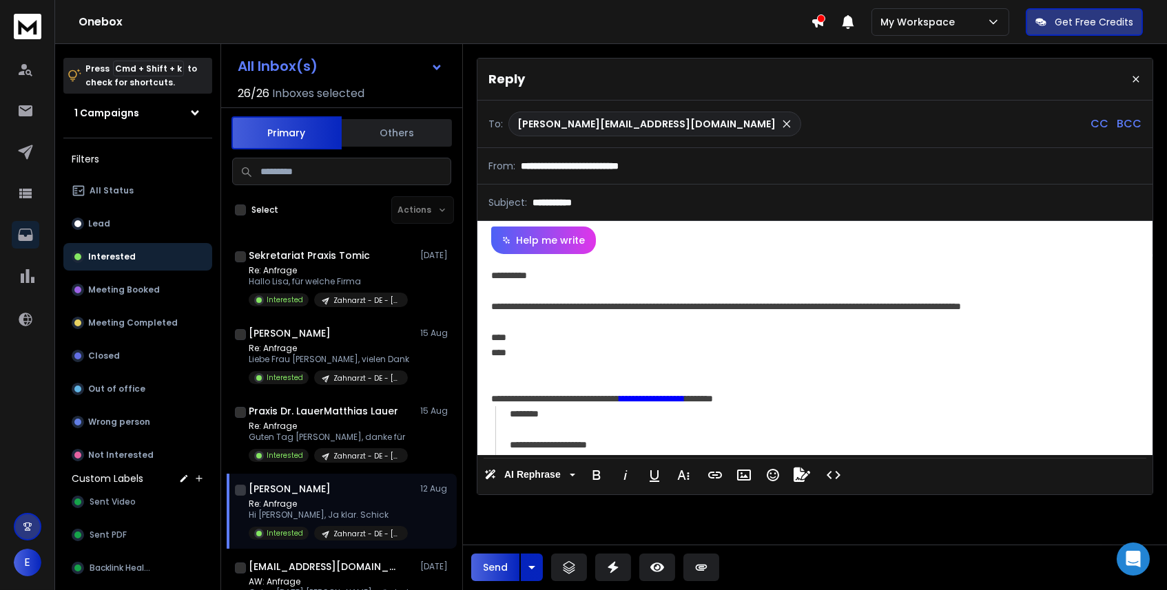
click at [687, 301] on div "**********" at bounding box center [806, 314] width 631 height 92
click at [1086, 311] on div "**********" at bounding box center [806, 314] width 631 height 92
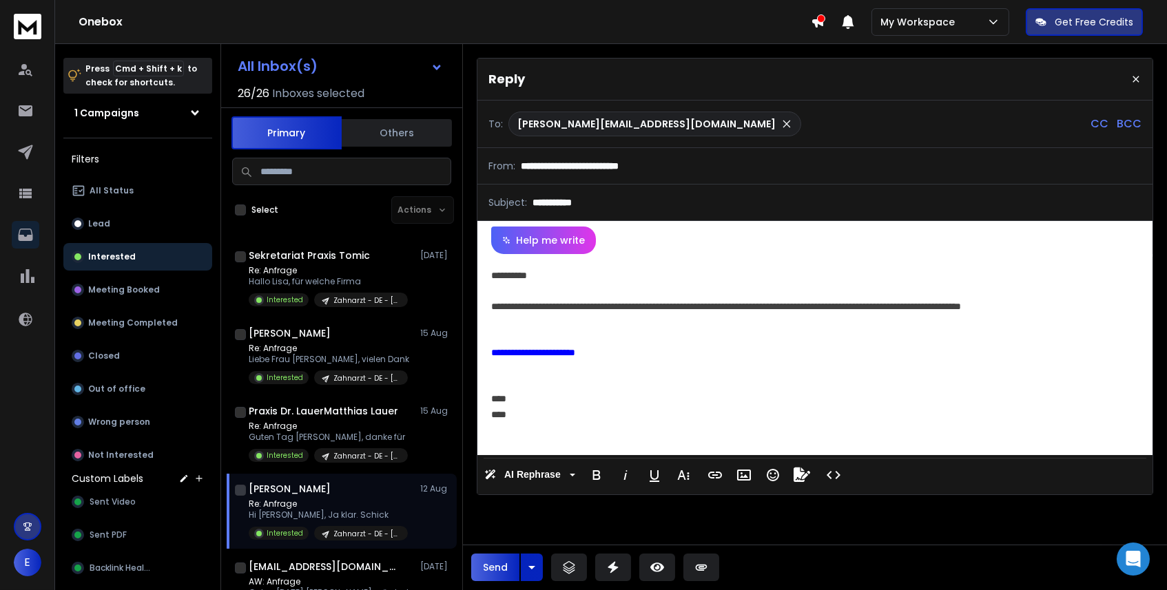
click at [481, 557] on button "Send" at bounding box center [495, 568] width 48 height 28
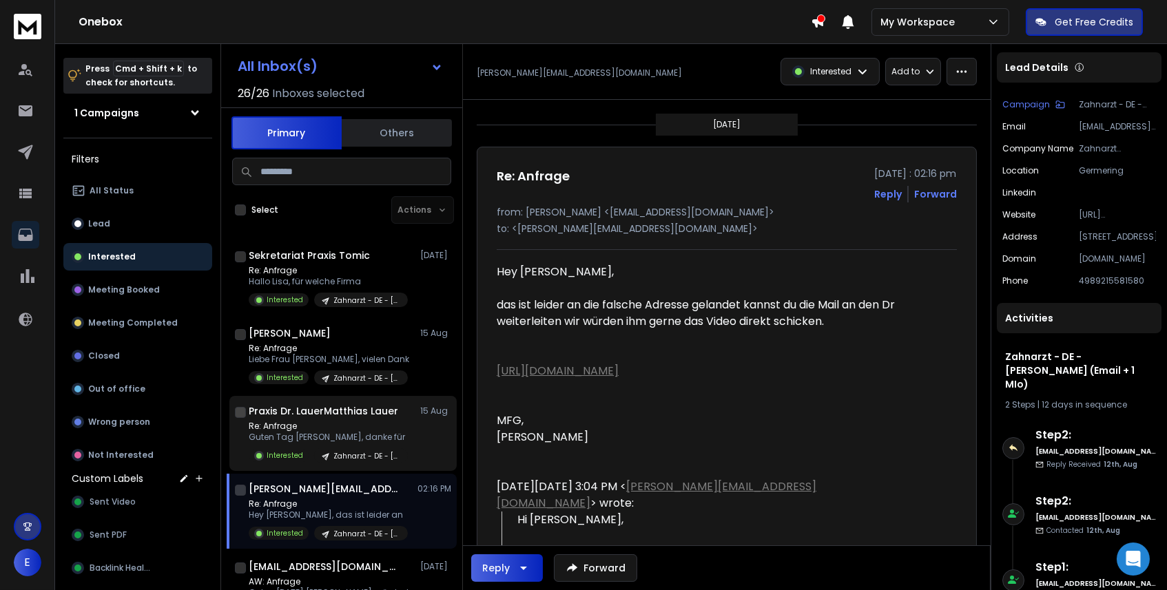
click at [397, 421] on p "Re: Anfrage" at bounding box center [328, 426] width 159 height 11
